Goal: Task Accomplishment & Management: Manage account settings

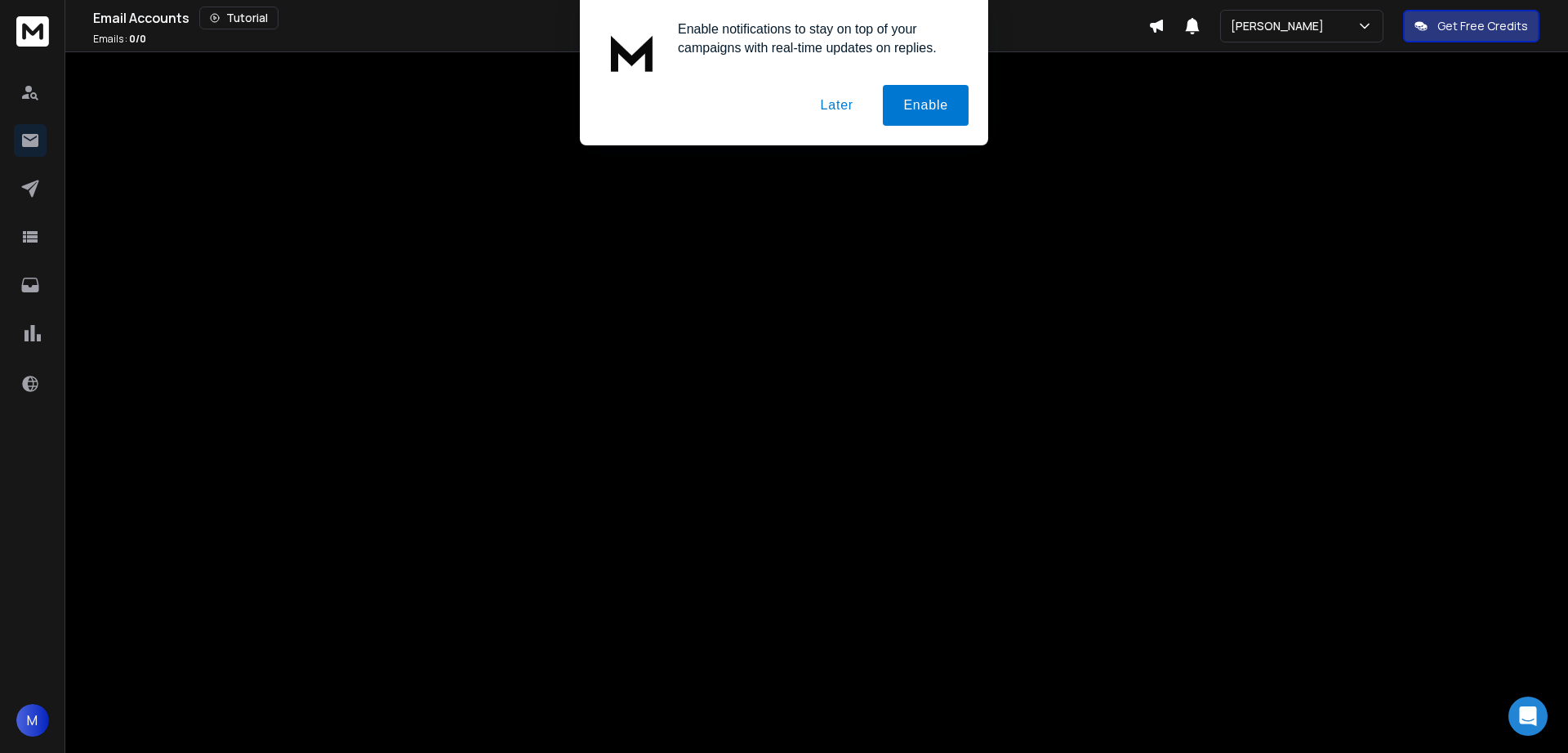
click at [836, 102] on button "Later" at bounding box center [836, 105] width 74 height 41
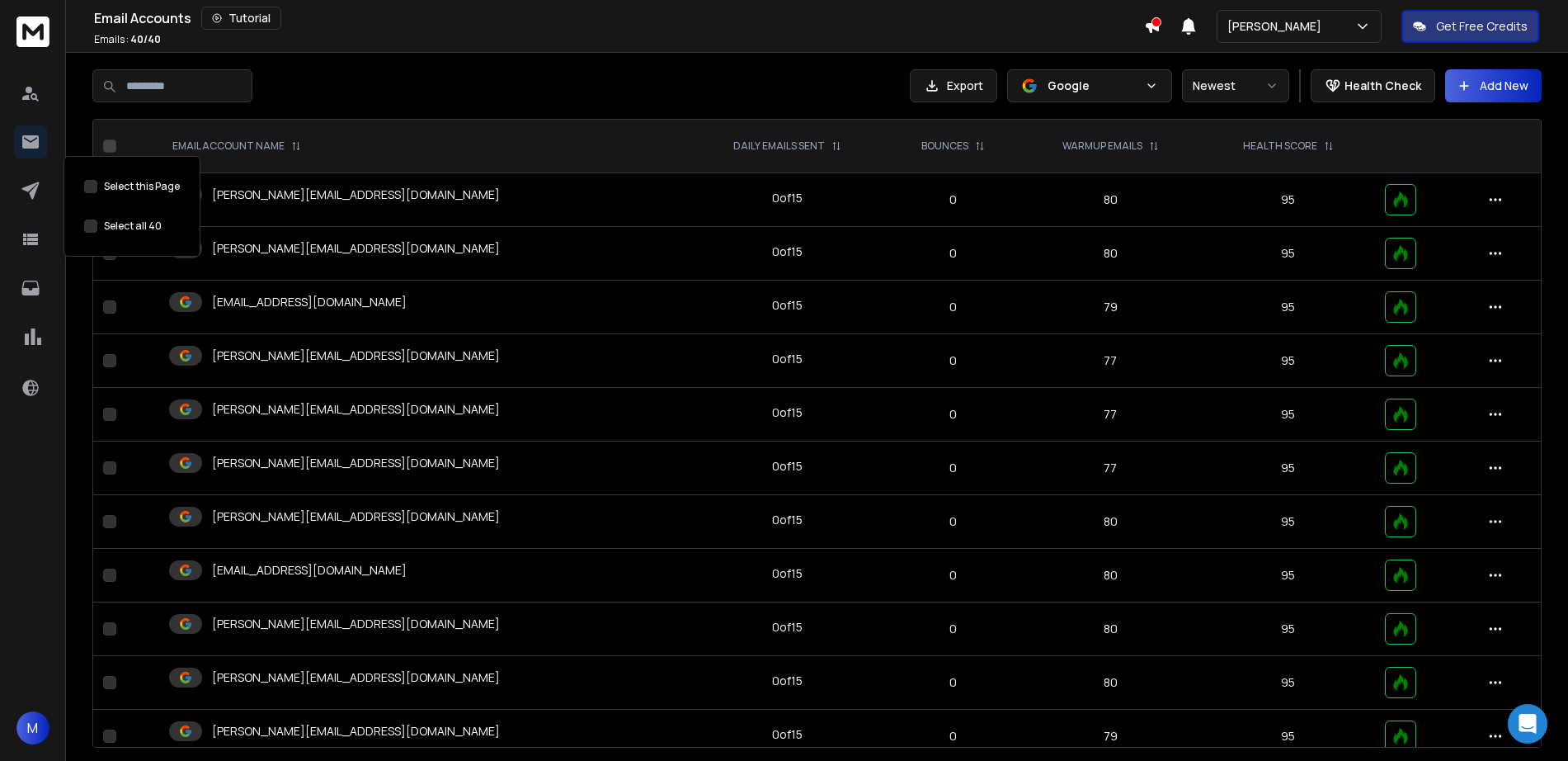
click at [110, 146] on button "Select this Page" at bounding box center [110, 146] width 13 height 13
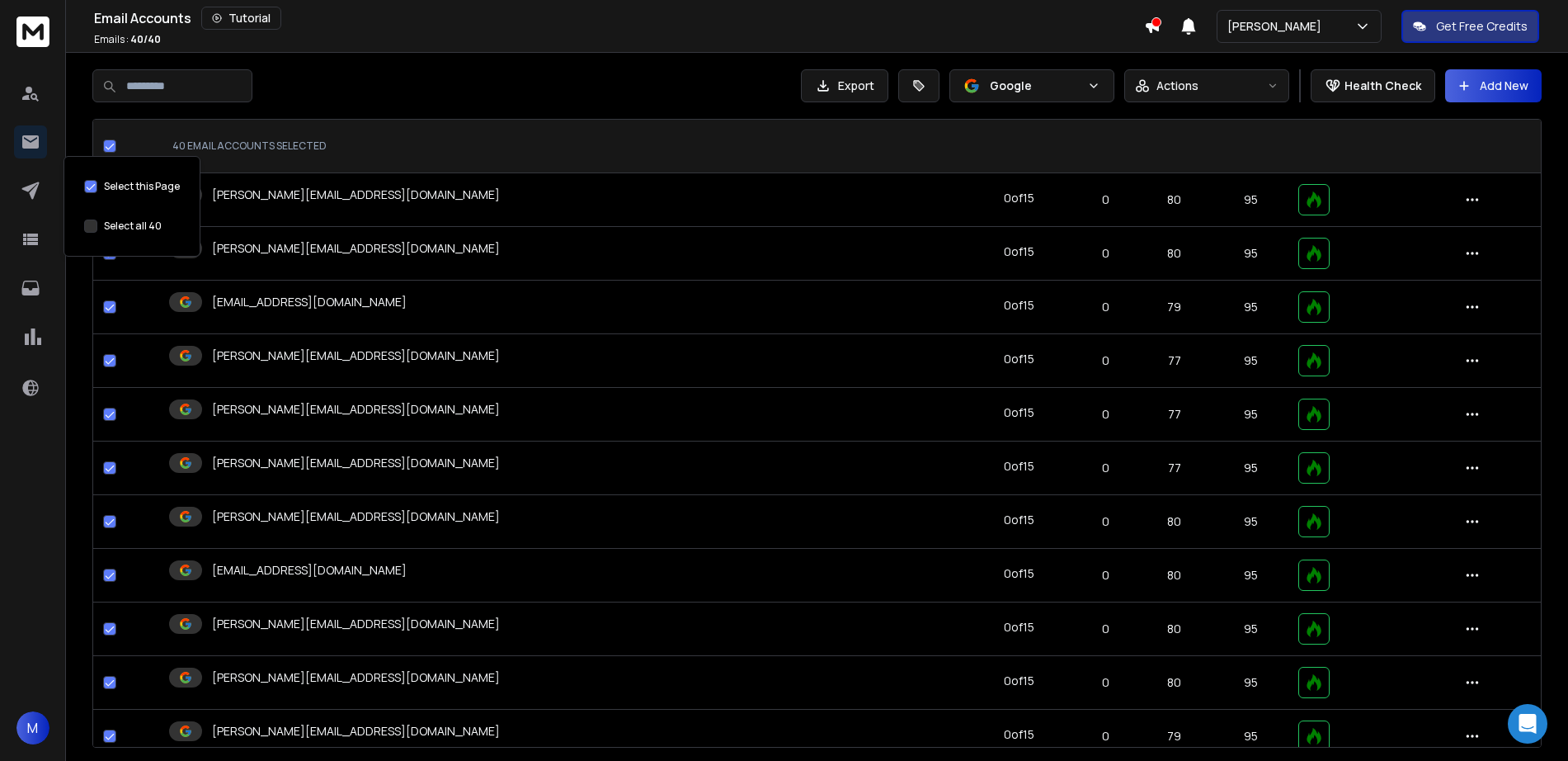
click at [110, 146] on button "Select this Page" at bounding box center [110, 146] width 13 height 13
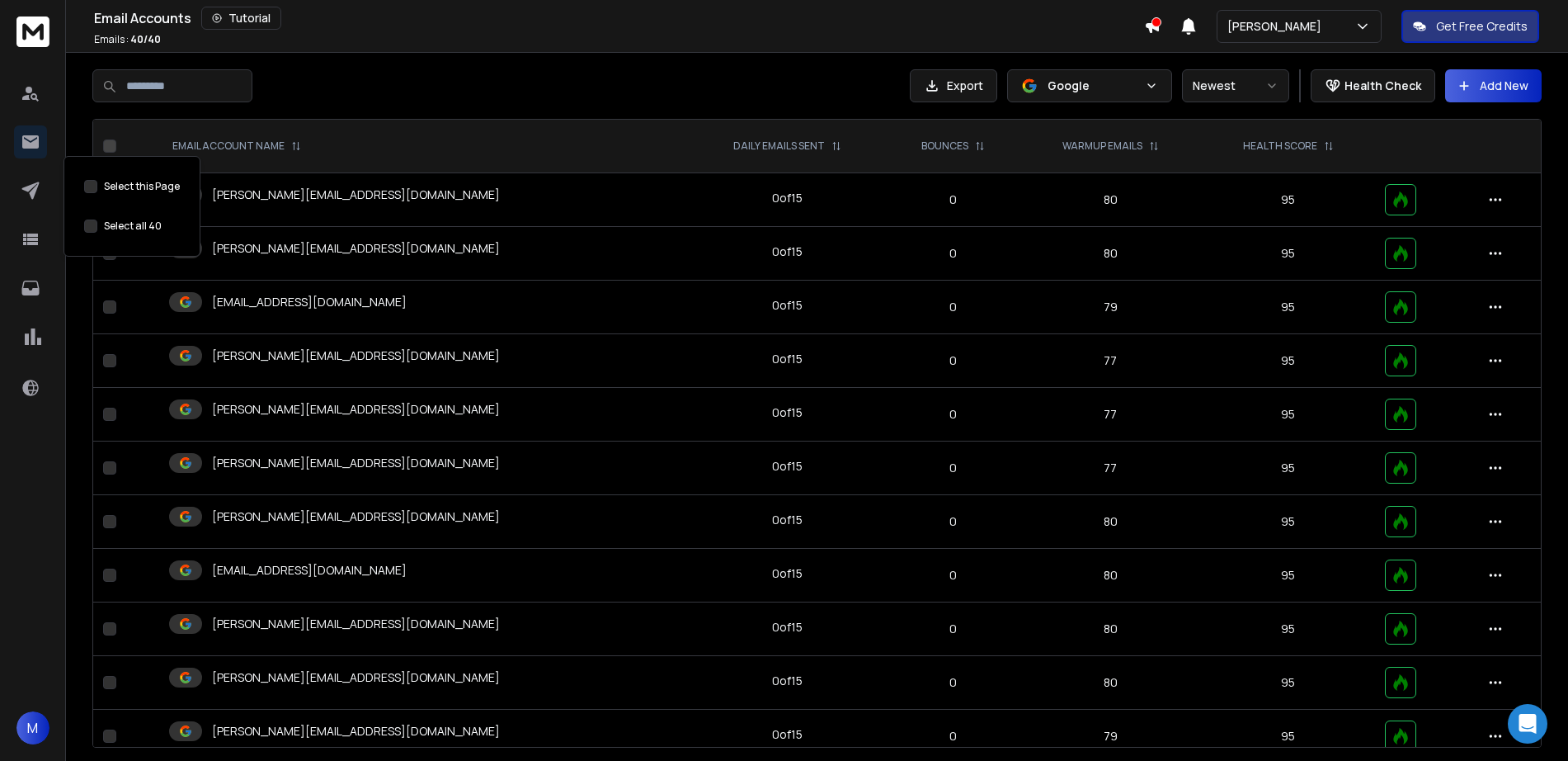
click at [103, 147] on button "Select this Page" at bounding box center [110, 146] width 13 height 13
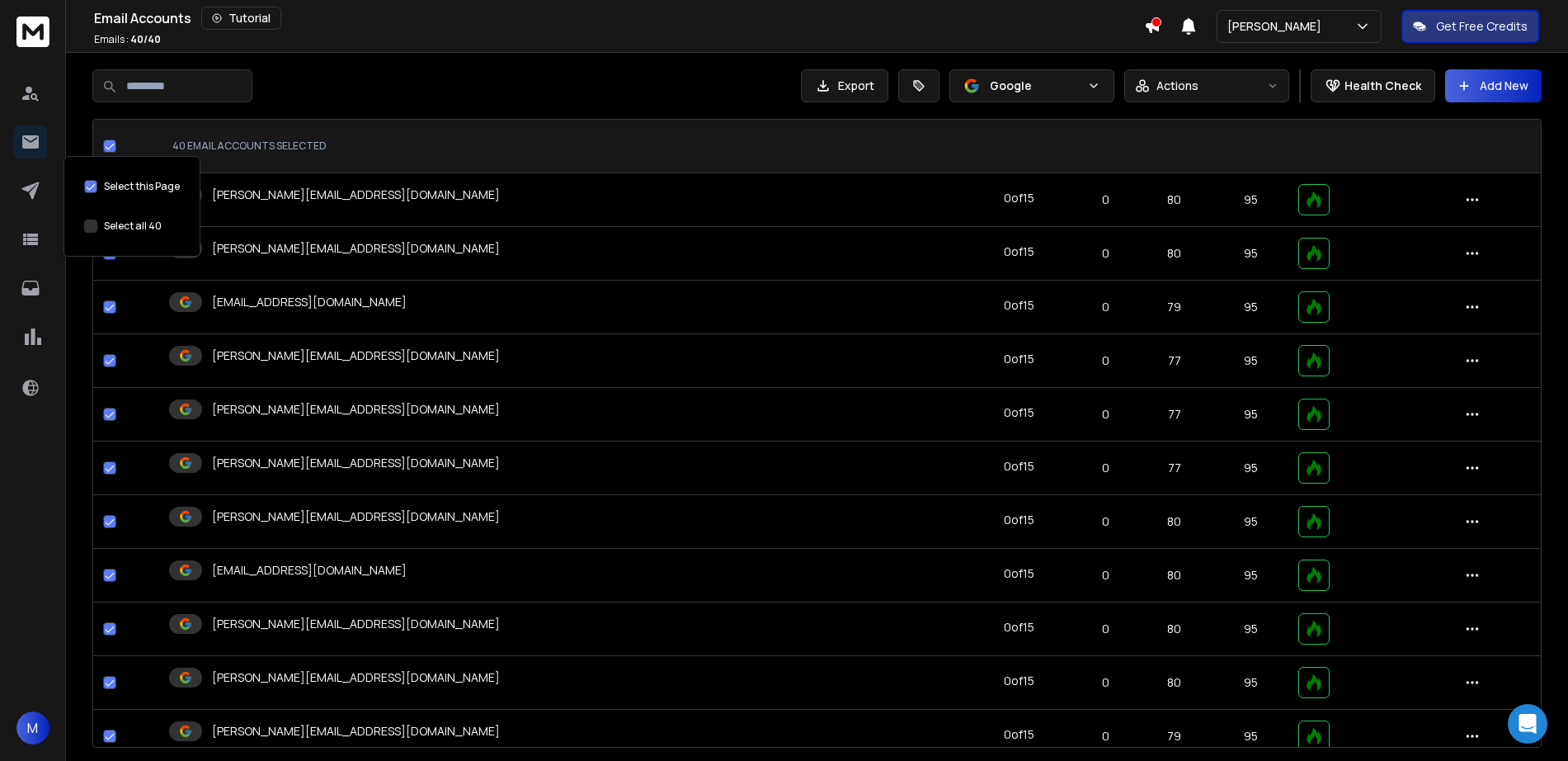
click at [103, 147] on button "Select this Page" at bounding box center [110, 146] width 13 height 13
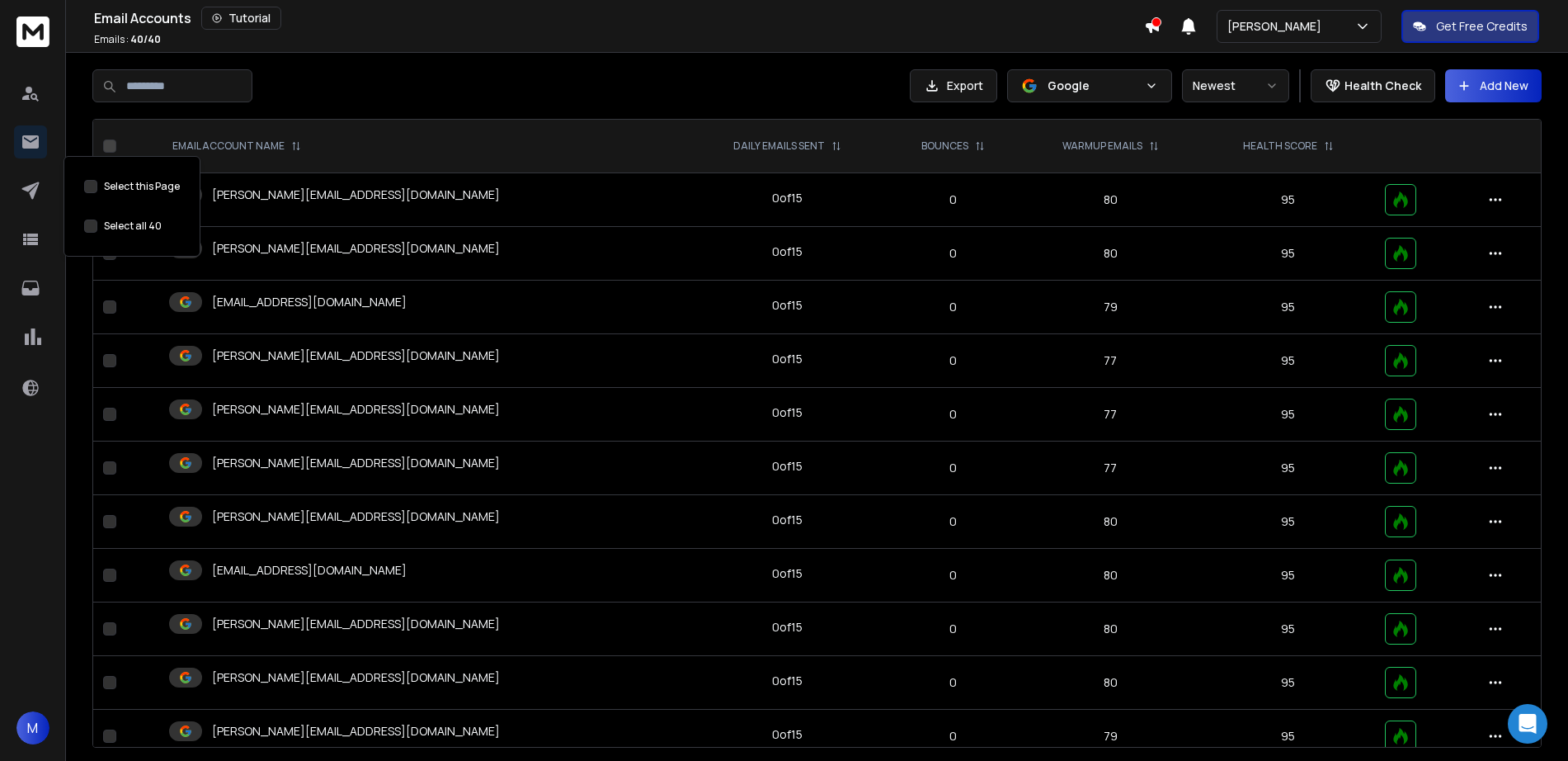
click at [110, 145] on button "Select this Page" at bounding box center [110, 146] width 13 height 13
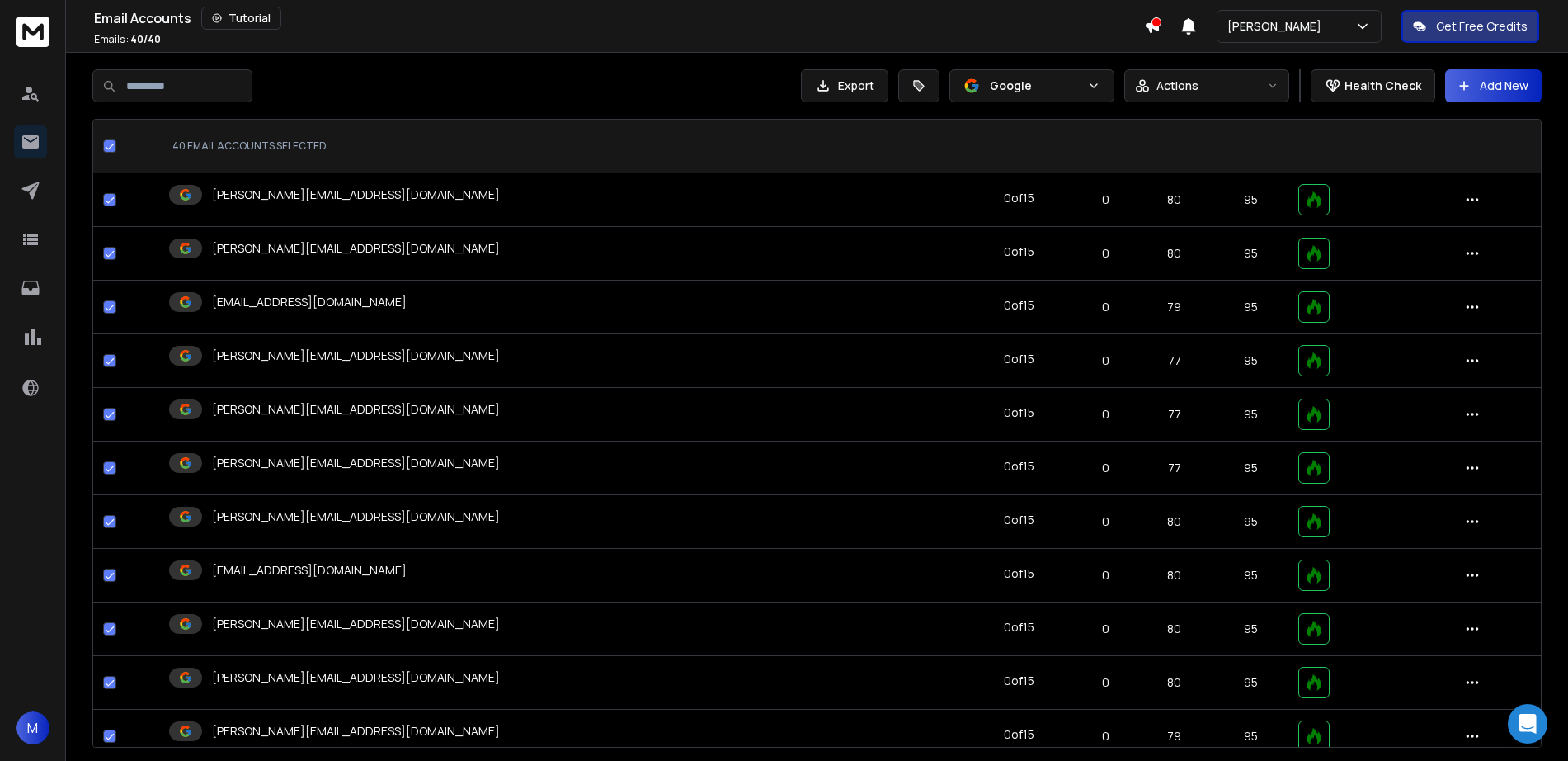
click at [461, 126] on th "40 EMAIL ACCOUNTS SELECTED" at bounding box center [561, 146] width 803 height 53
click at [105, 145] on button "Select this Page" at bounding box center [110, 146] width 13 height 13
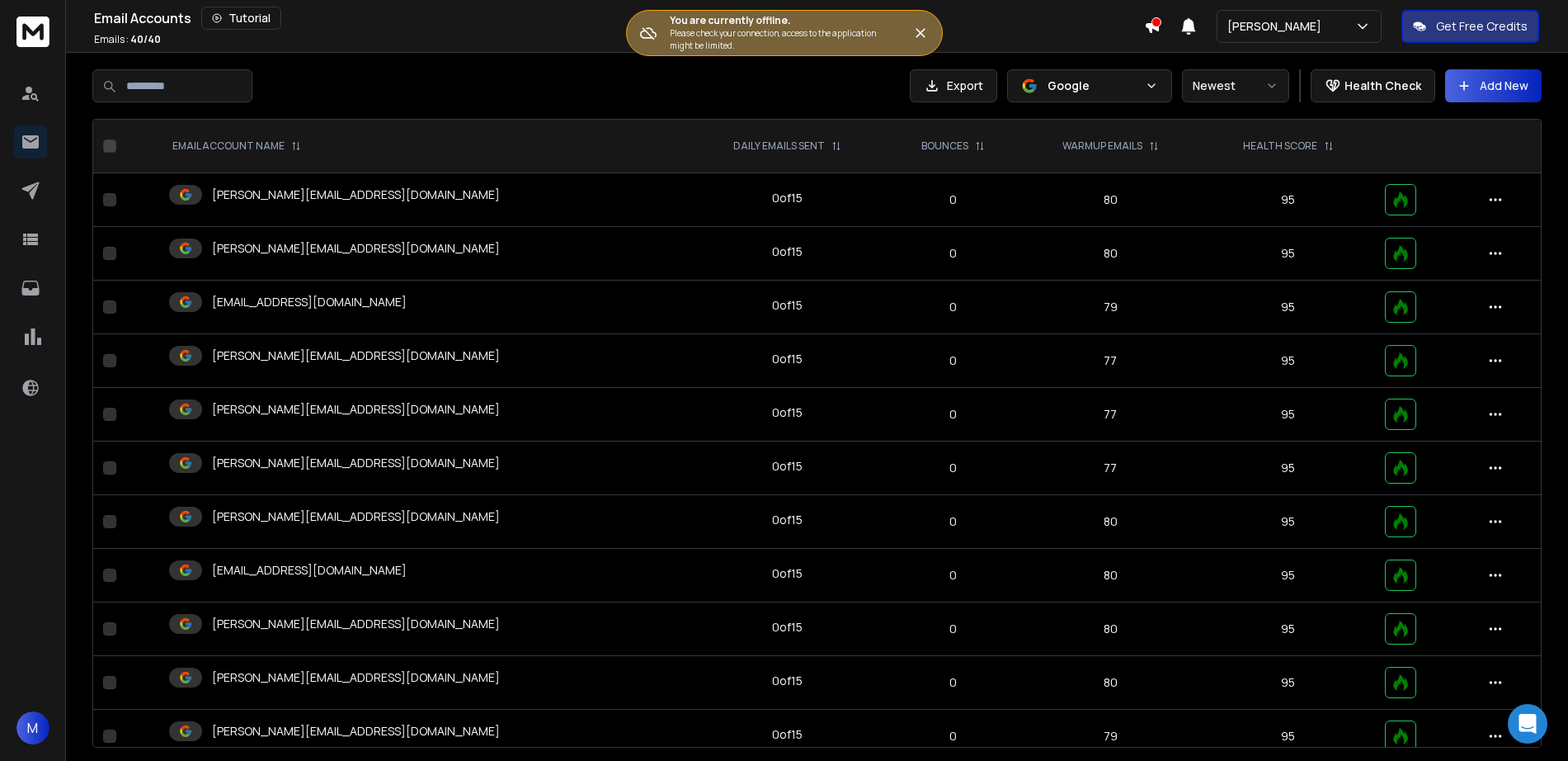
click at [916, 31] on icon at bounding box center [921, 33] width 17 height 17
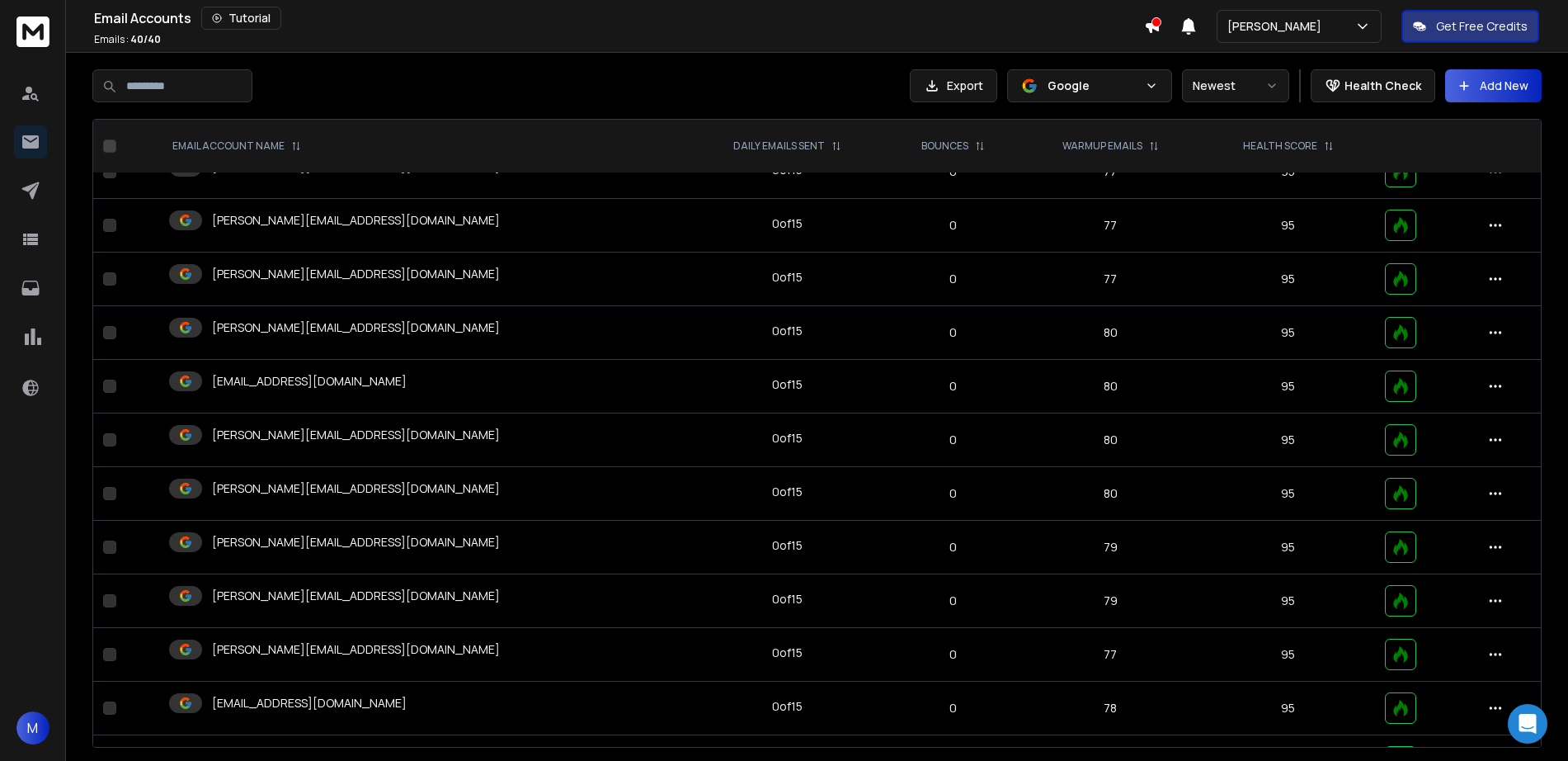
scroll to position [37, 0]
